Goal: Task Accomplishment & Management: Use online tool/utility

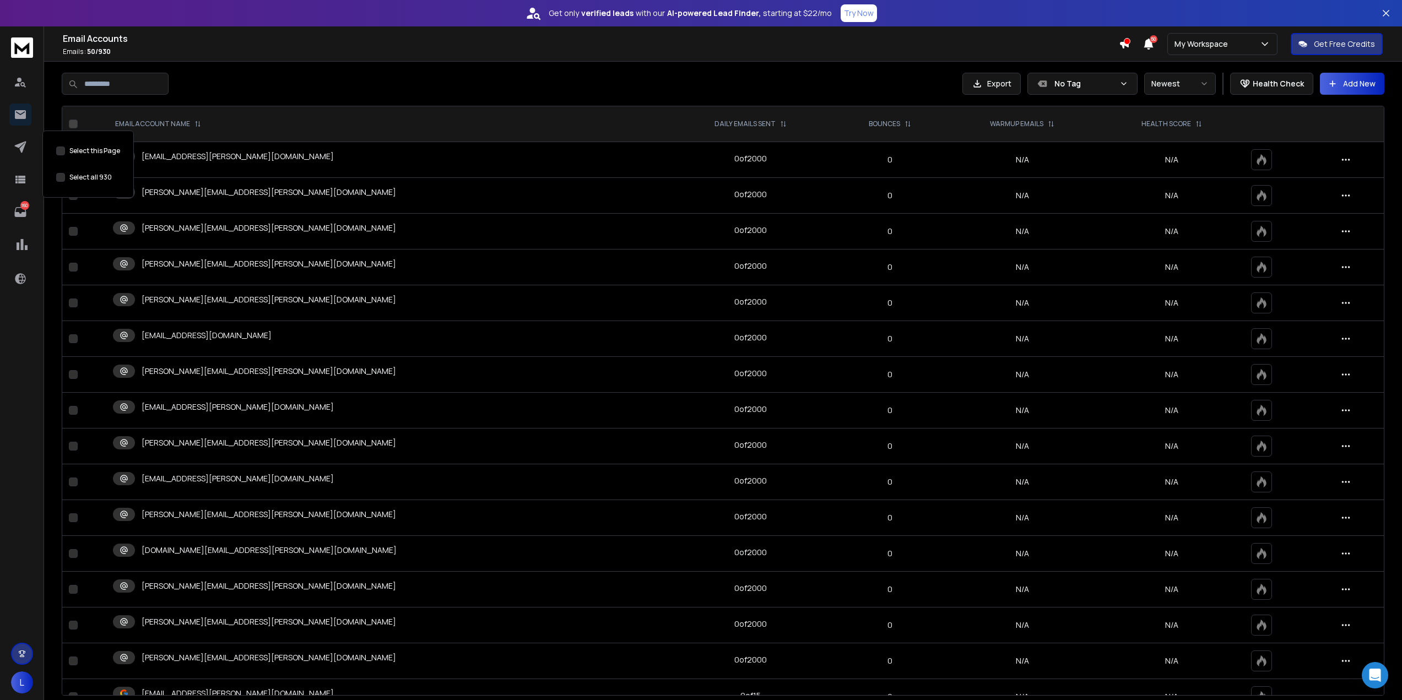
click at [69, 122] on button "Select this Page" at bounding box center [73, 124] width 9 height 9
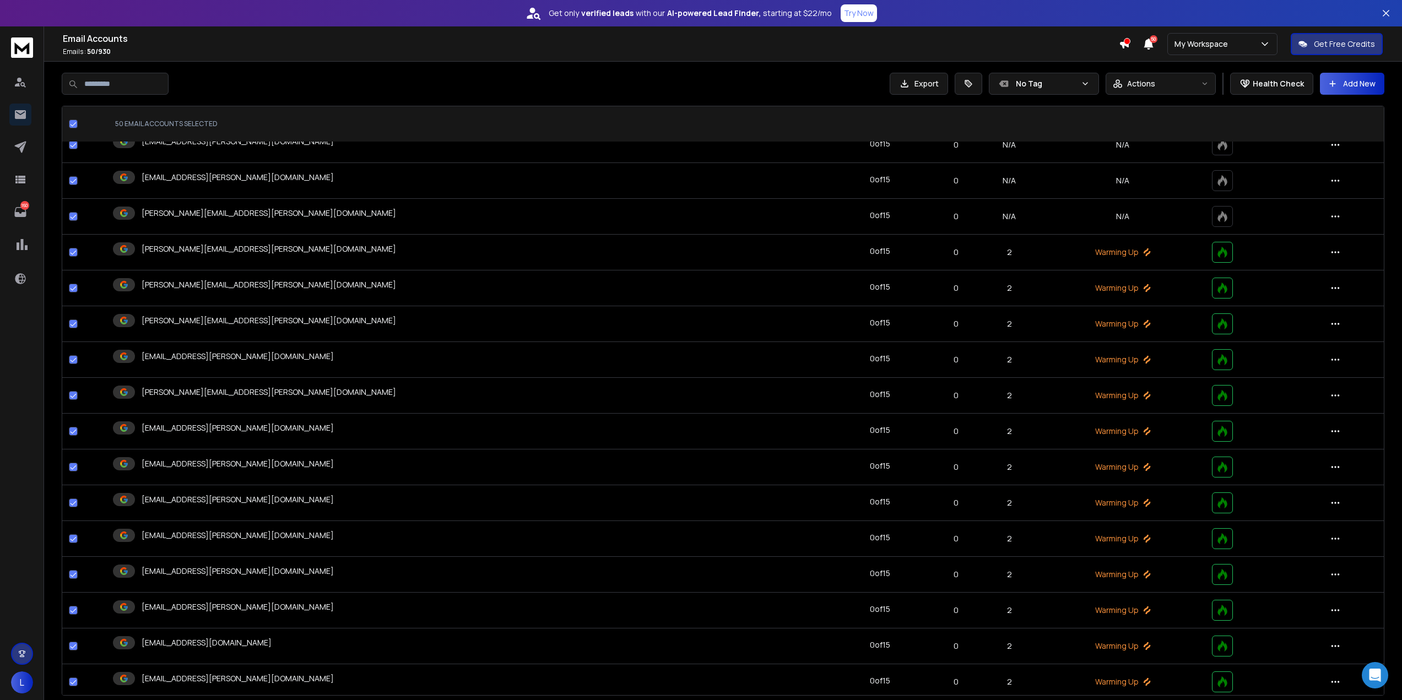
scroll to position [987, 0]
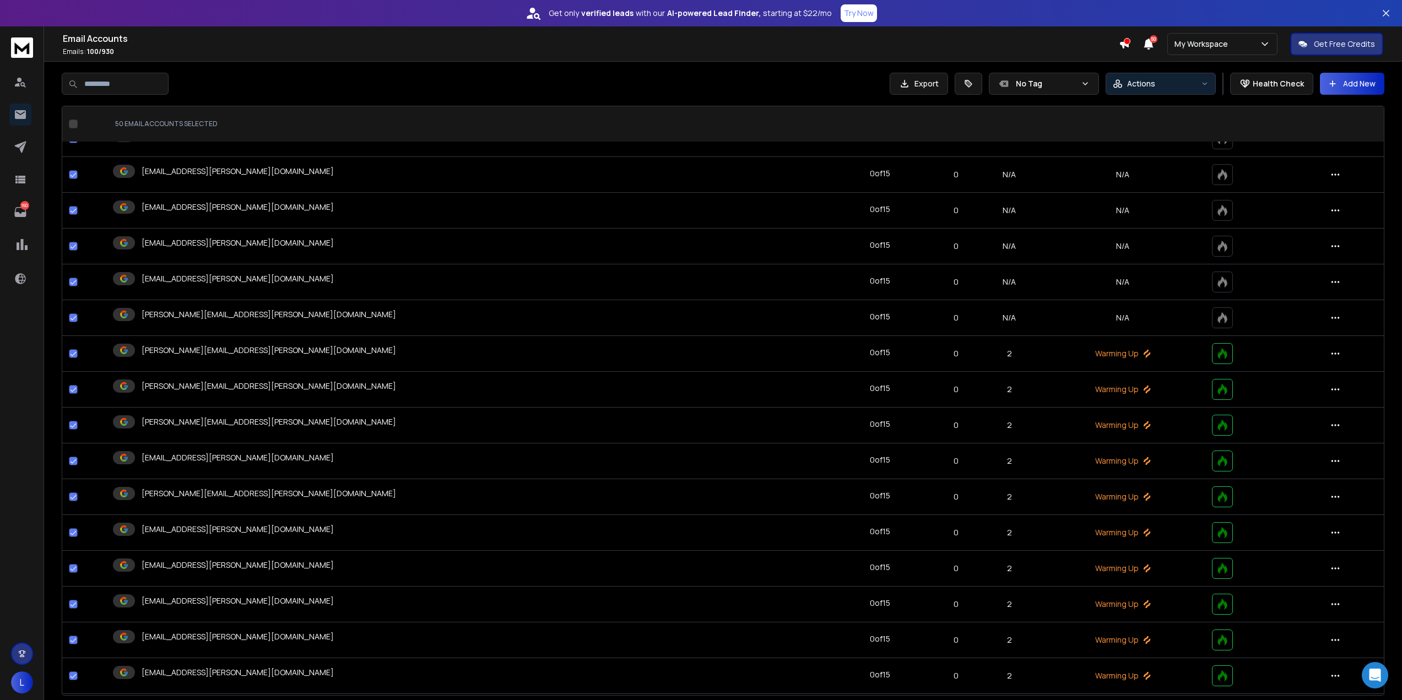
click at [1188, 90] on button "Actions" at bounding box center [1160, 84] width 110 height 22
click at [1177, 149] on div "Enable Warmup" at bounding box center [1160, 144] width 75 height 12
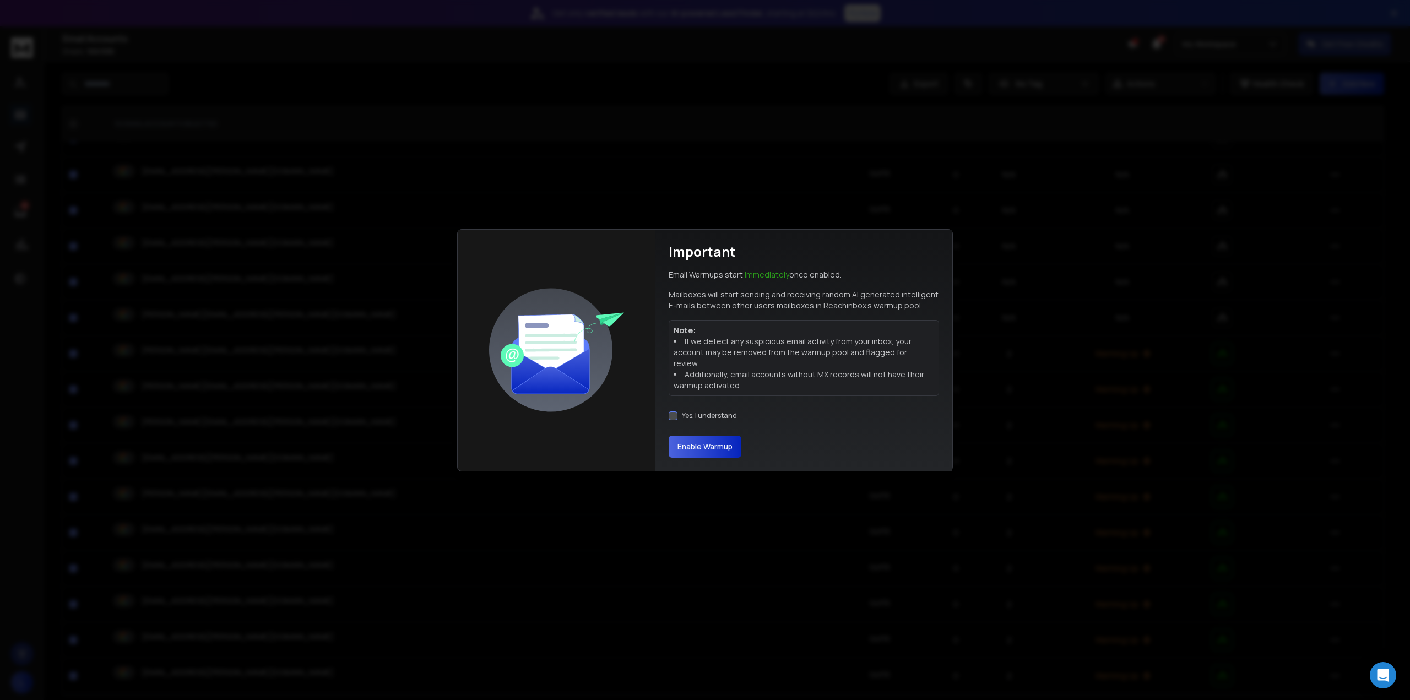
click at [701, 411] on label "Yes, I understand" at bounding box center [709, 415] width 55 height 9
click at [709, 438] on button "Enable Warmup" at bounding box center [705, 447] width 73 height 22
click at [672, 405] on div "Yes, I understand Required" at bounding box center [725, 416] width 113 height 22
click at [674, 411] on button "Yes, I understand" at bounding box center [673, 415] width 9 height 9
click at [693, 437] on button "Enable Warmup" at bounding box center [705, 447] width 73 height 22
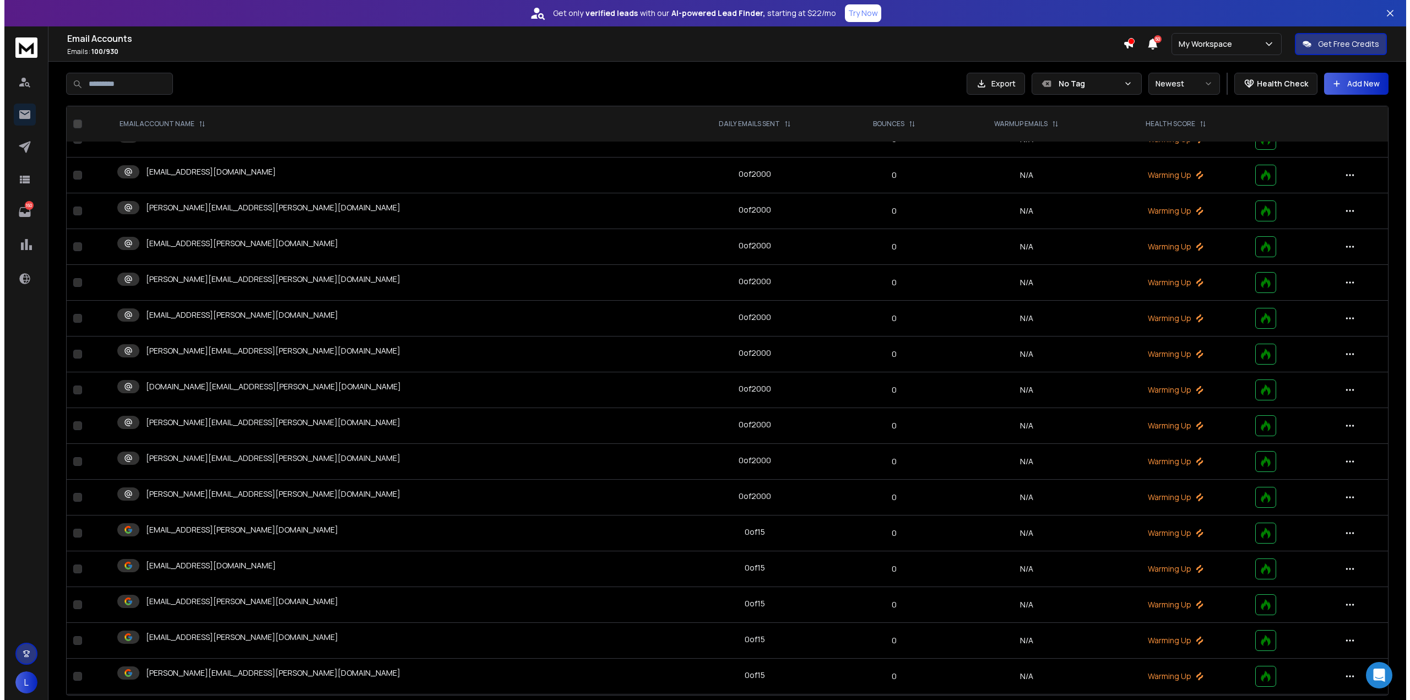
scroll to position [0, 0]
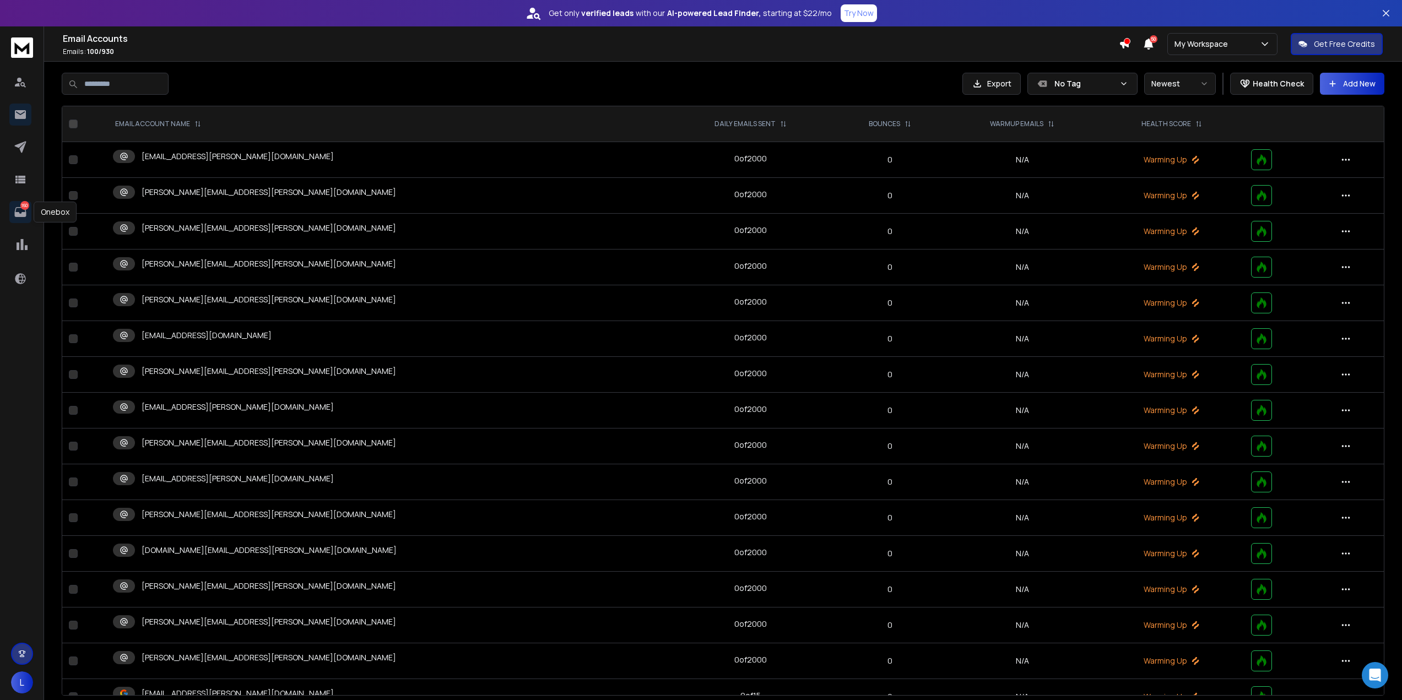
click at [29, 209] on link "160" at bounding box center [20, 212] width 22 height 22
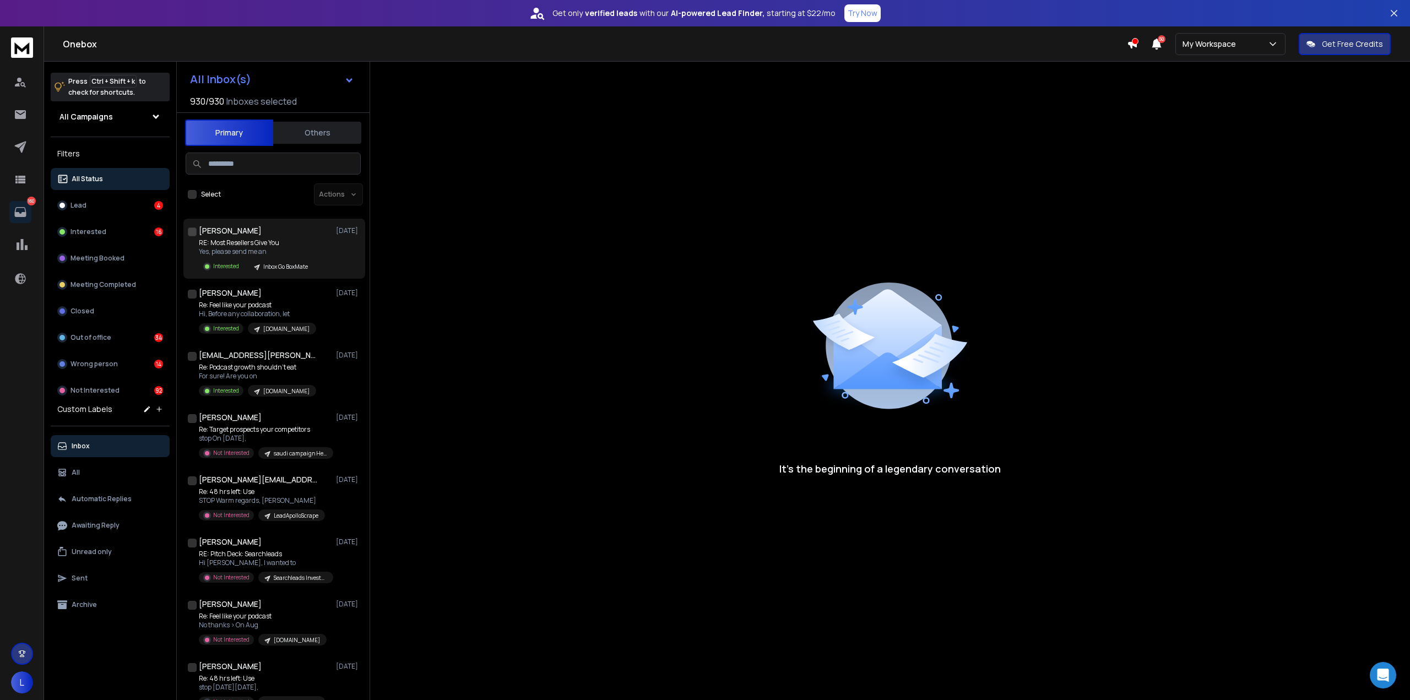
click at [346, 246] on div "RE: Most Resellers Give You Yes, please send me an Interested Inbox Go BoxMate" at bounding box center [280, 255] width 162 height 34
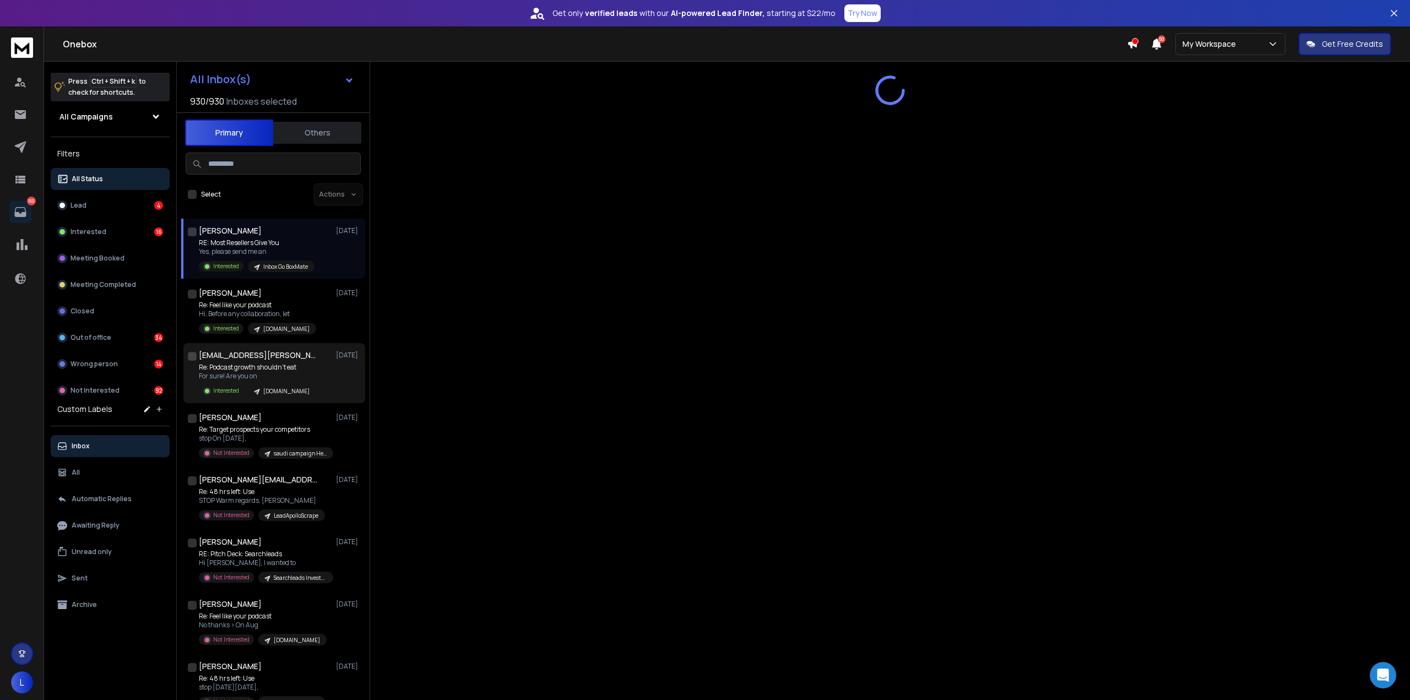
click at [346, 359] on p "[DATE]" at bounding box center [348, 355] width 25 height 9
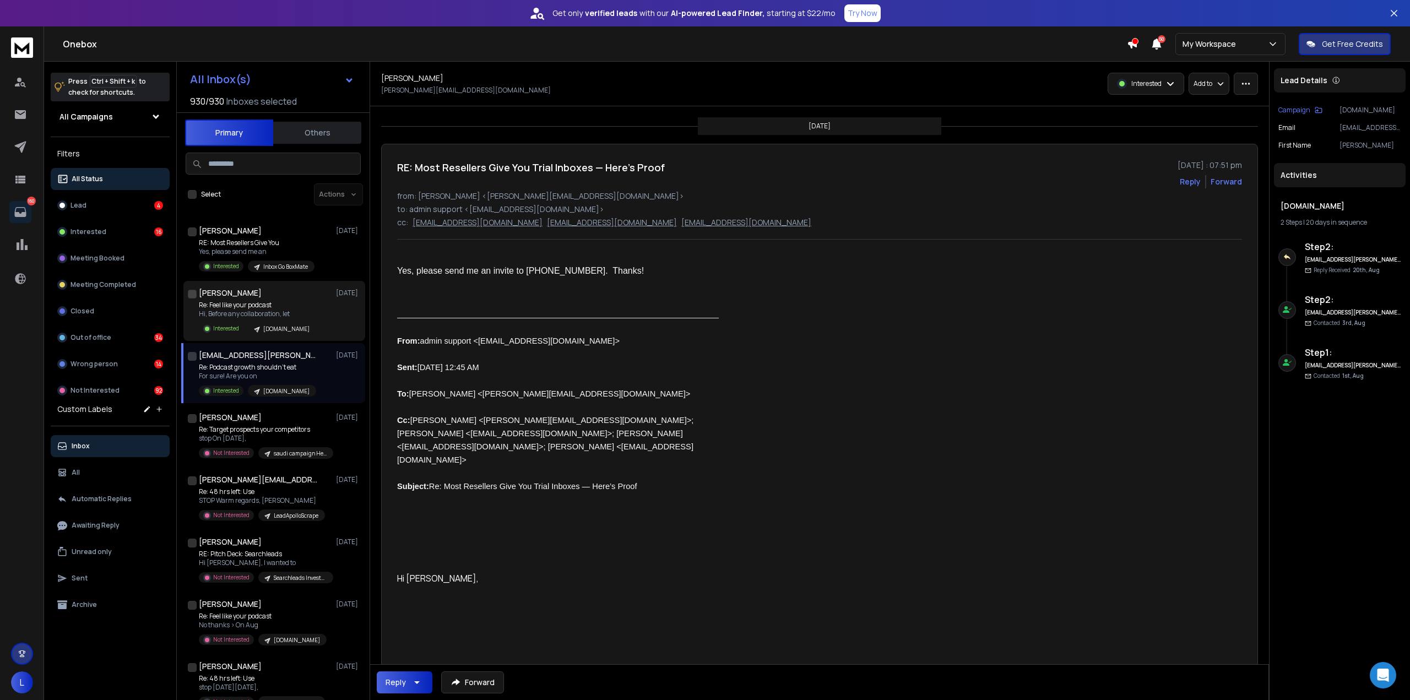
click at [292, 317] on p "Hi, Before any collaboration, let" at bounding box center [257, 314] width 117 height 9
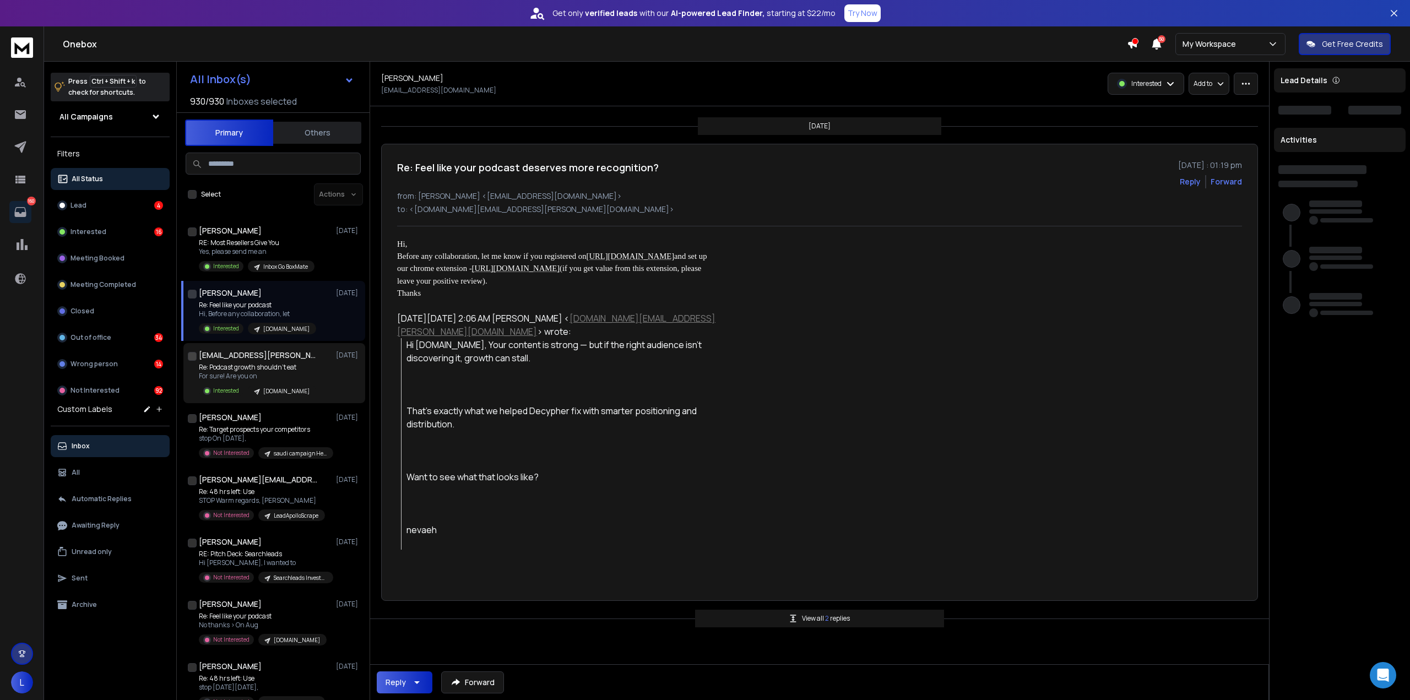
click at [310, 381] on div "Re: Podcast growth shouldn’t eat For sure! Are you on Interested [DOMAIN_NAME]" at bounding box center [280, 380] width 162 height 34
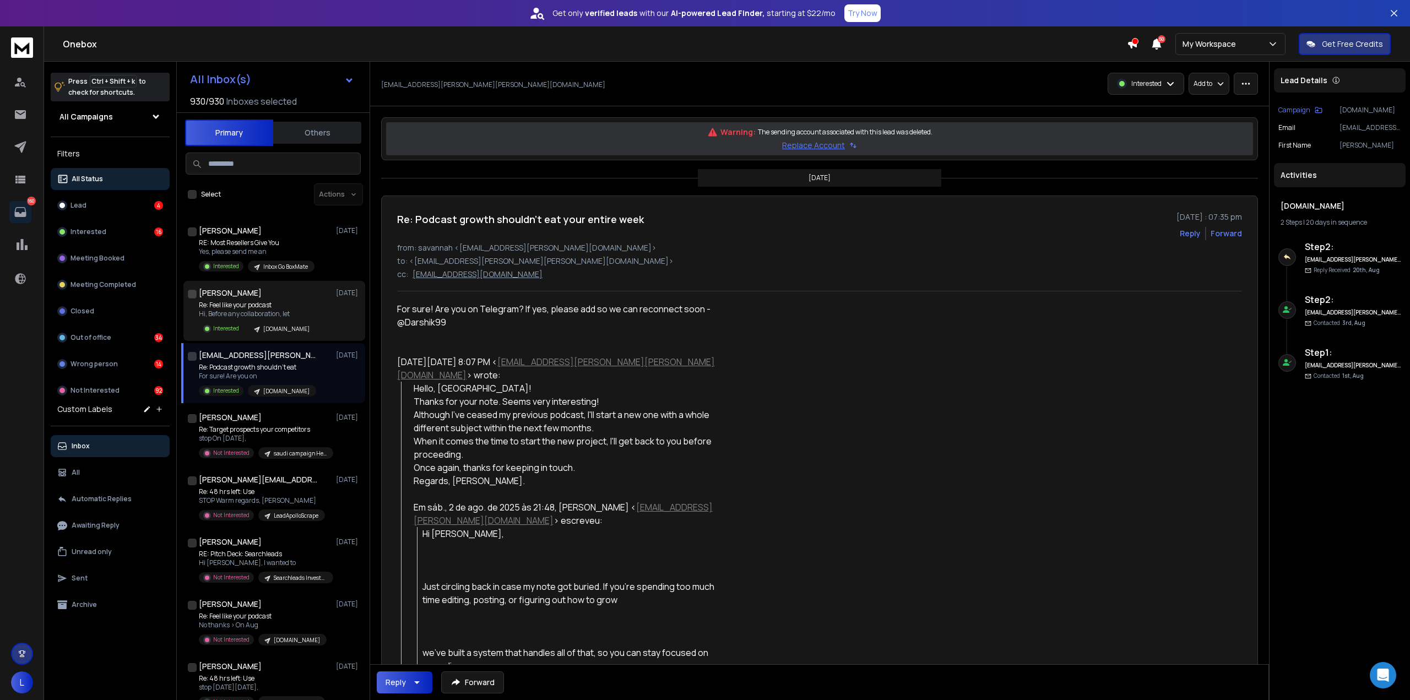
click at [279, 284] on div "[PERSON_NAME] [DATE] Re: Feel like your podcast Hi, Before any collaboration, l…" at bounding box center [274, 311] width 182 height 60
